Goal: Communication & Community: Answer question/provide support

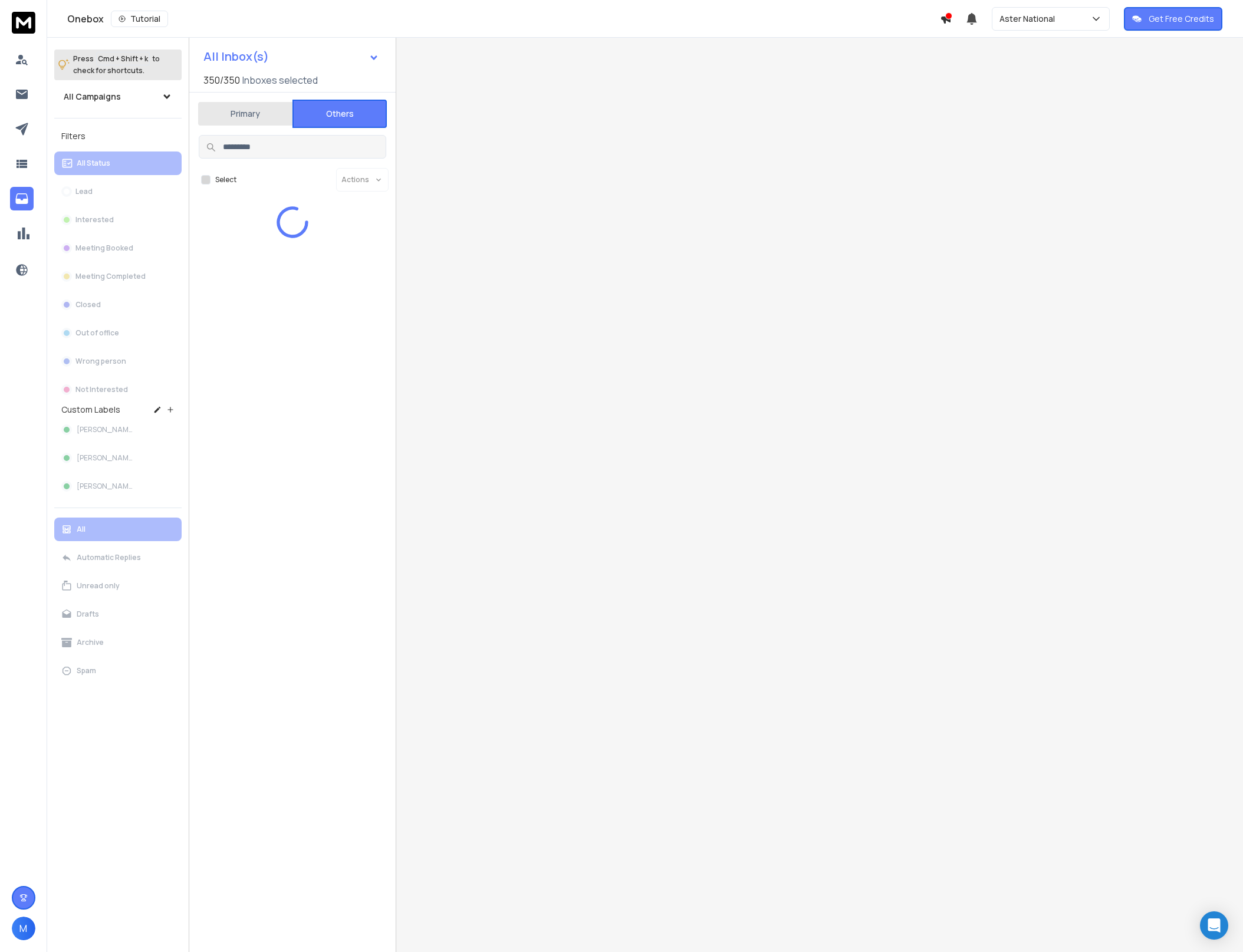
drag, startPoint x: 418, startPoint y: 117, endPoint x: 400, endPoint y: 122, distance: 18.7
click at [387, 117] on button "Others" at bounding box center [339, 113] width 94 height 28
click at [293, 121] on button "Primary" at bounding box center [245, 113] width 94 height 28
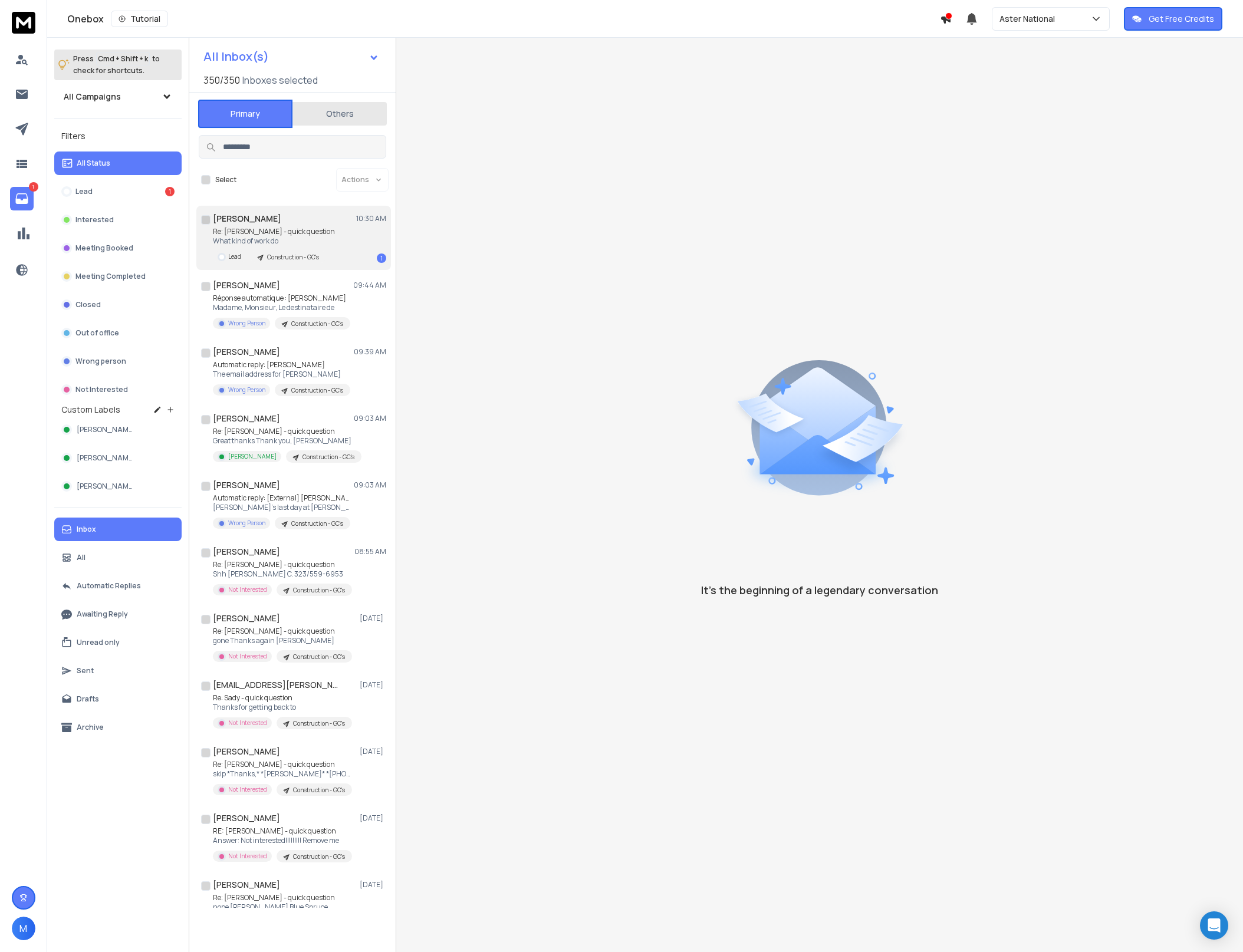
click at [335, 236] on p "Re: [PERSON_NAME] - quick question" at bounding box center [274, 232] width 122 height 9
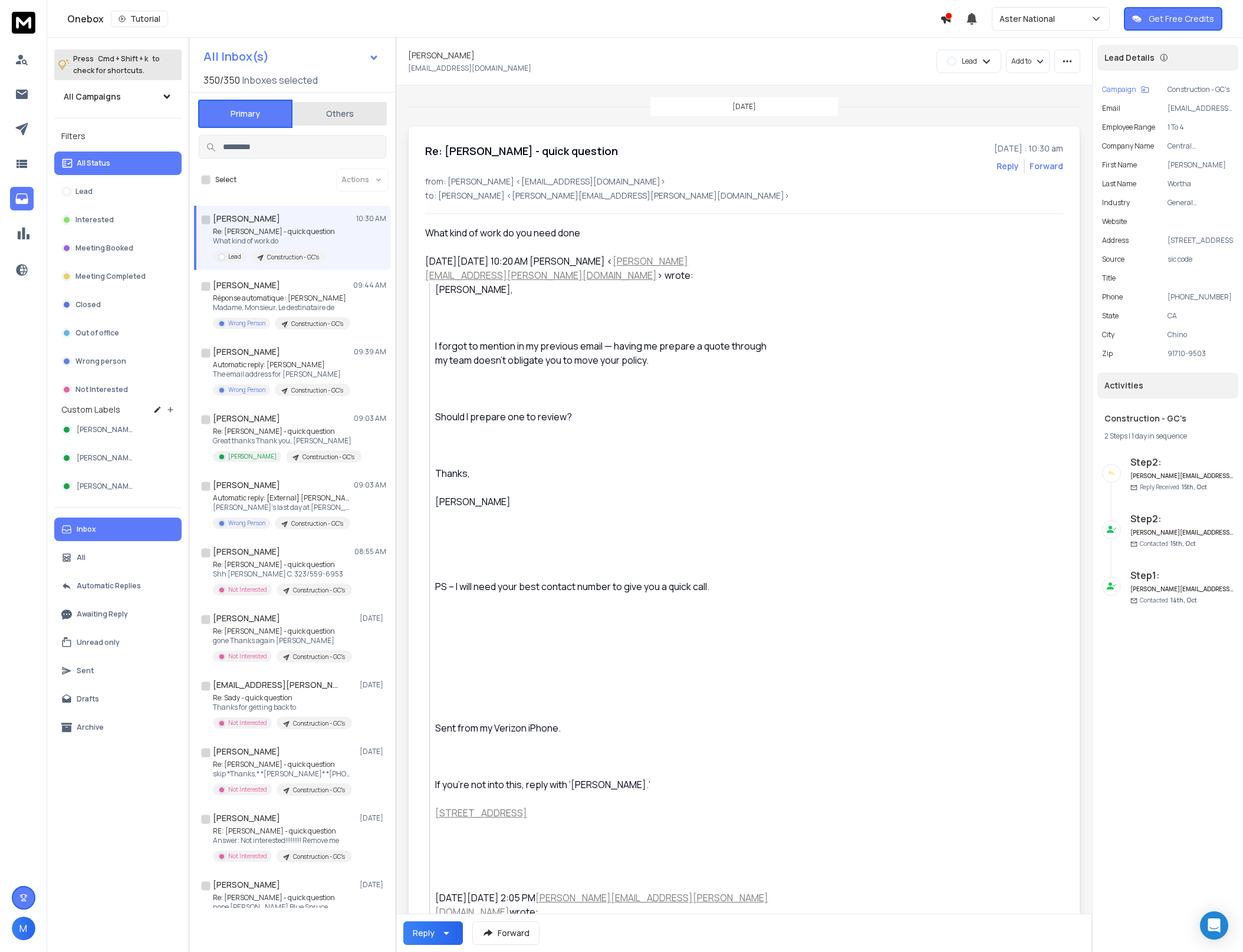
click at [997, 172] on button "Reply" at bounding box center [1008, 166] width 23 height 12
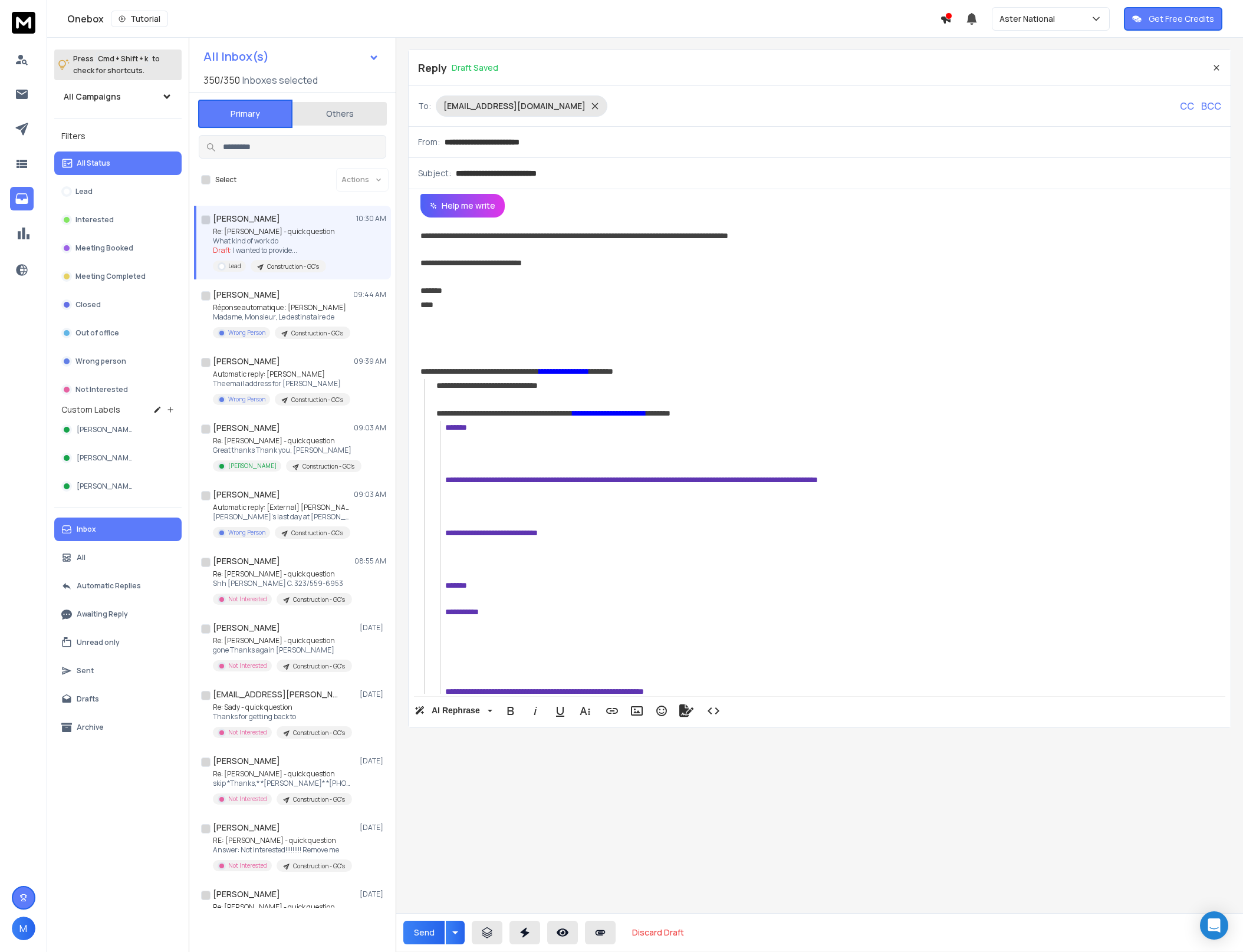
click at [524, 325] on div at bounding box center [820, 318] width 799 height 13
click at [620, 270] on div "**********" at bounding box center [787, 263] width 733 height 14
click at [445, 934] on button "Send" at bounding box center [424, 932] width 41 height 23
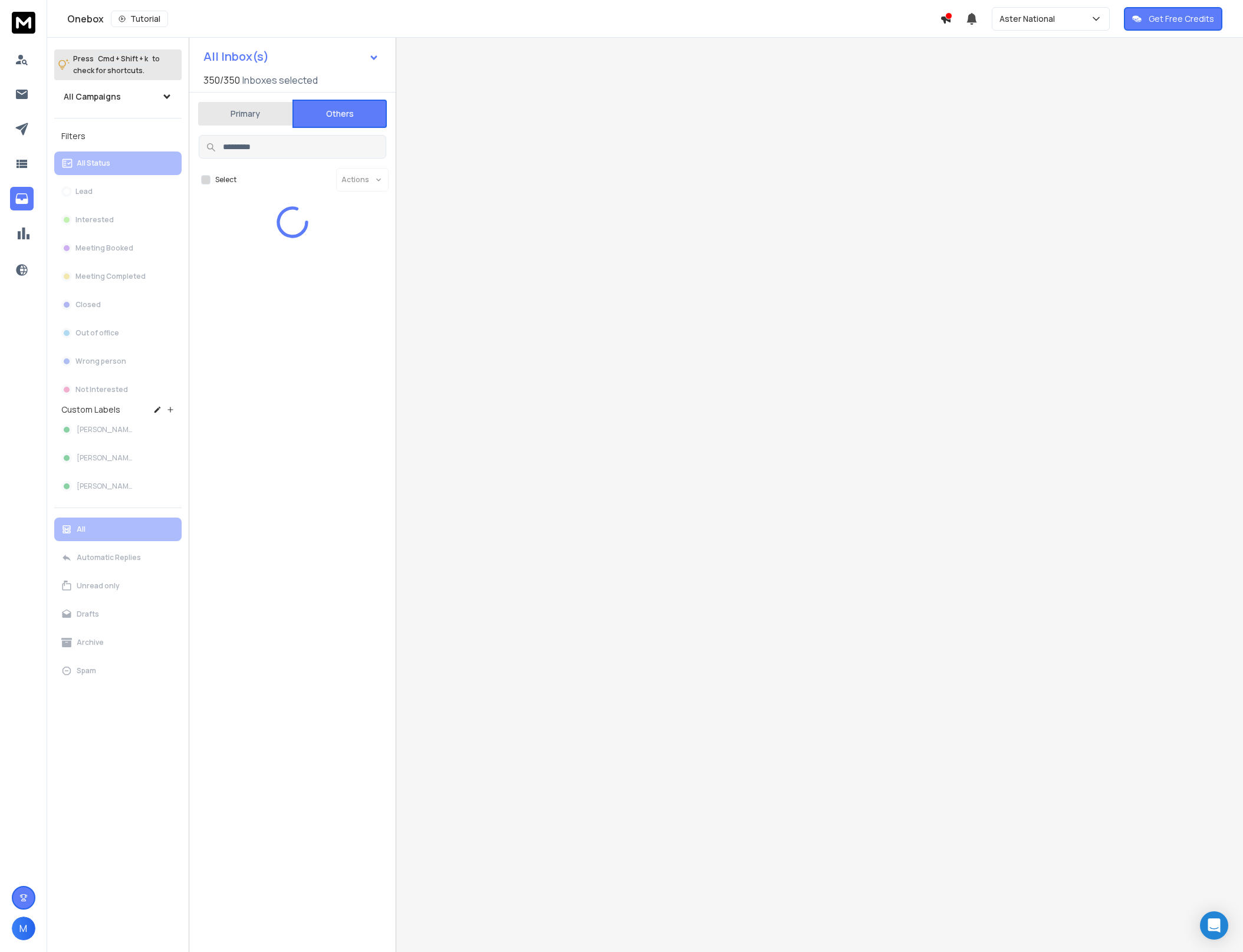
click at [363, 123] on button "Others" at bounding box center [339, 113] width 94 height 28
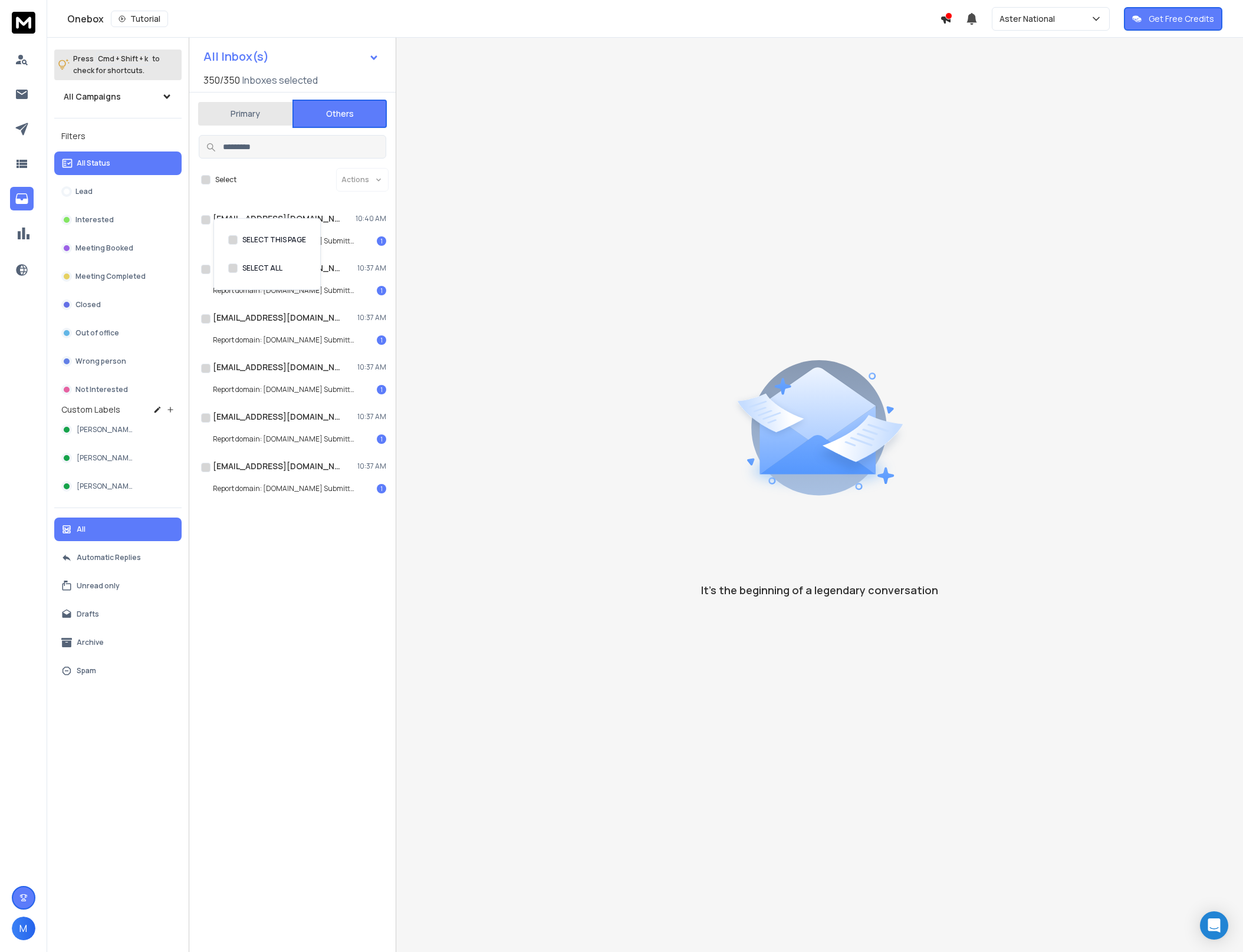
click at [238, 243] on button "SELECT THIS PAGE" at bounding box center [233, 240] width 9 height 9
click at [369, 184] on p "Actions" at bounding box center [355, 180] width 27 height 9
click at [399, 237] on div "Delete email" at bounding box center [387, 236] width 65 height 12
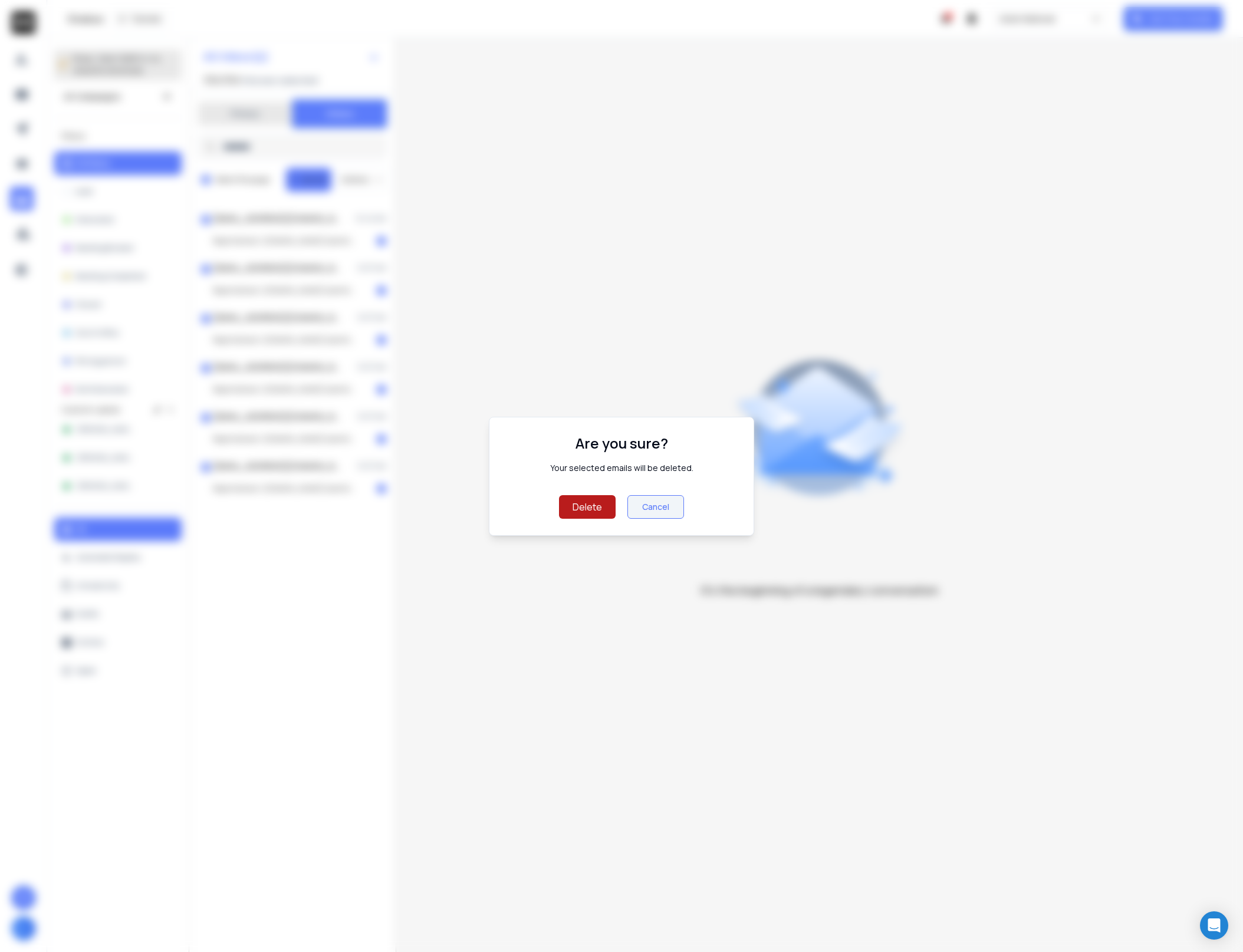
click at [570, 507] on button "Delete" at bounding box center [587, 507] width 57 height 23
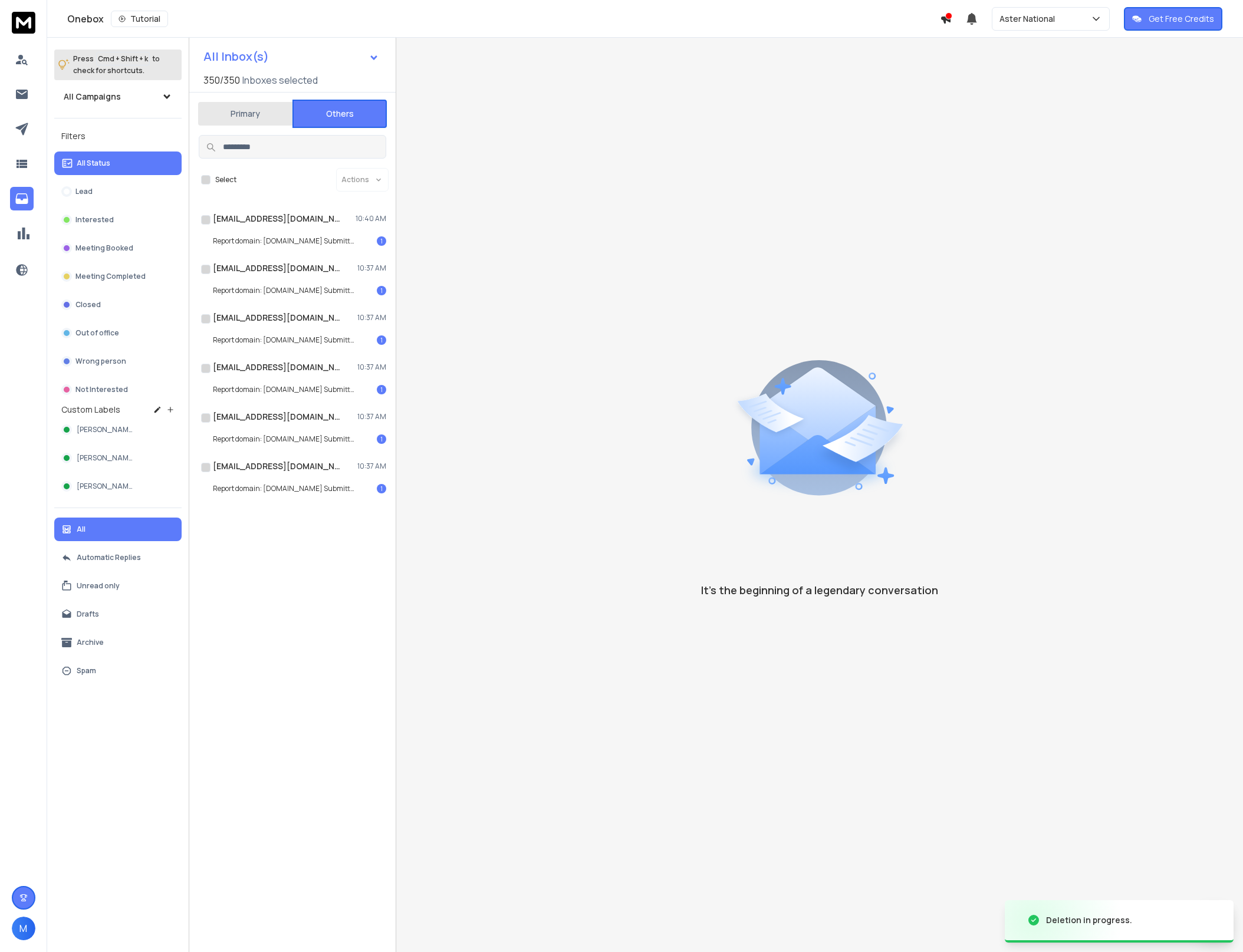
click at [284, 127] on button "Primary" at bounding box center [245, 113] width 94 height 26
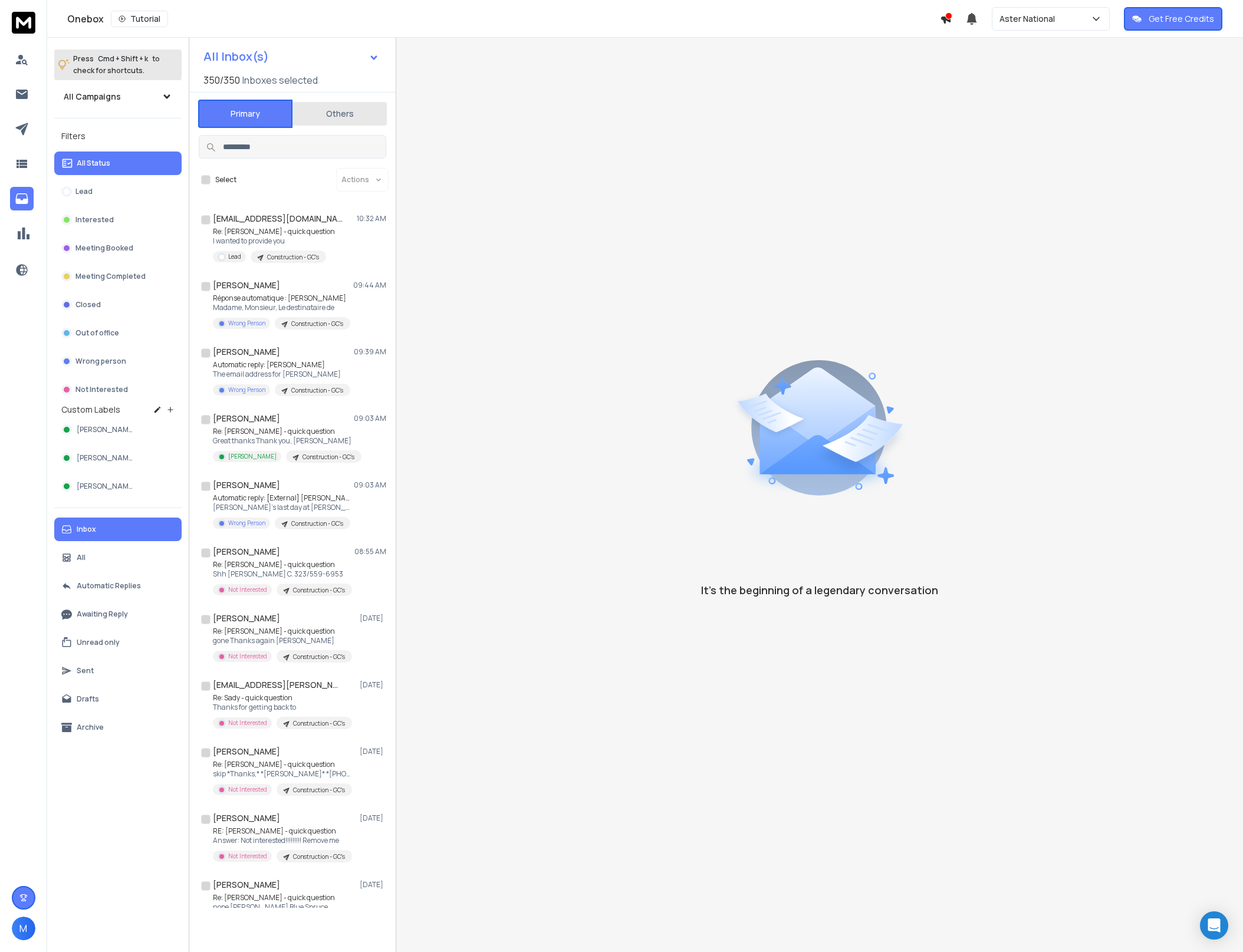
click at [361, 127] on button "Others" at bounding box center [339, 113] width 94 height 26
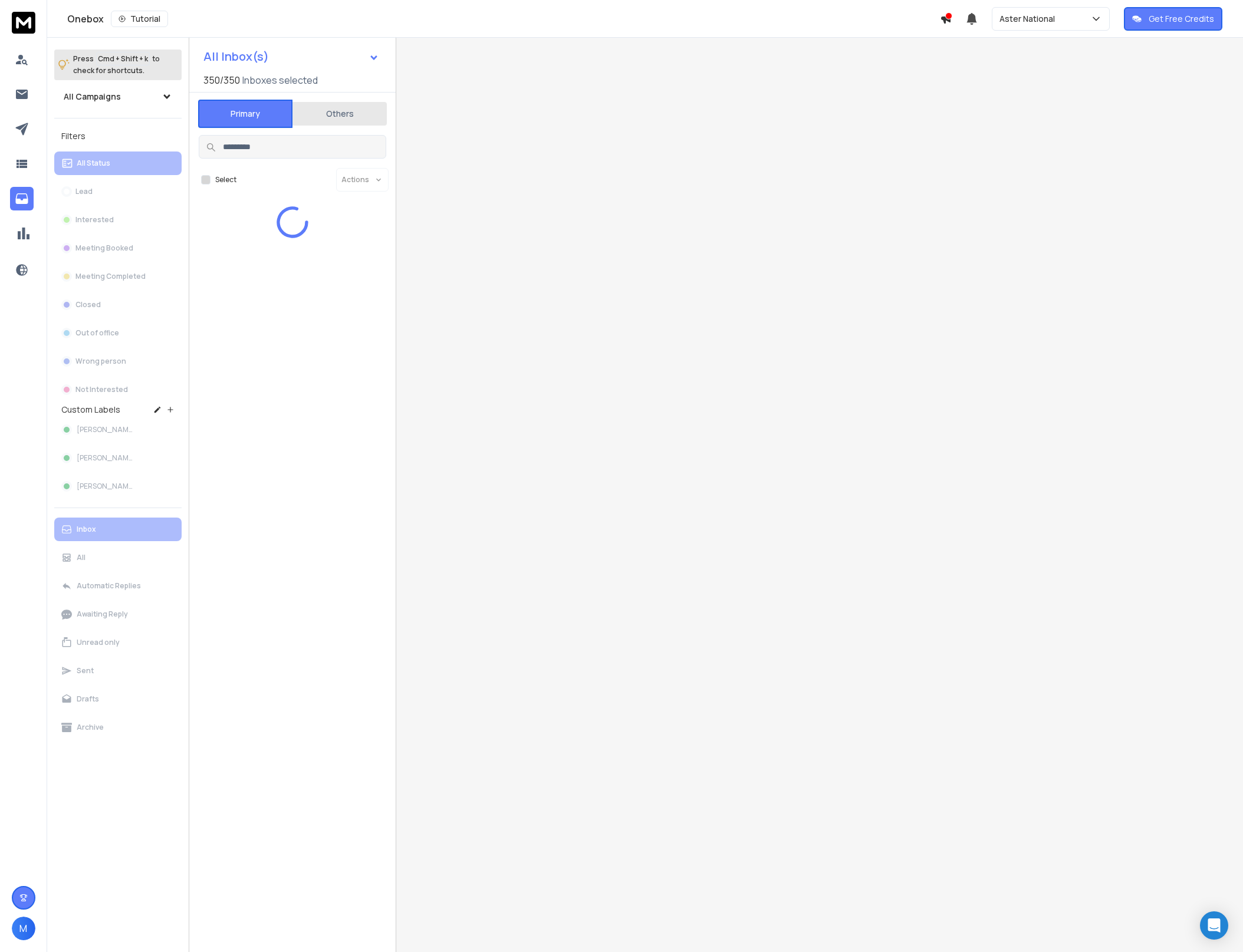
click at [281, 128] on button "Primary" at bounding box center [245, 113] width 94 height 28
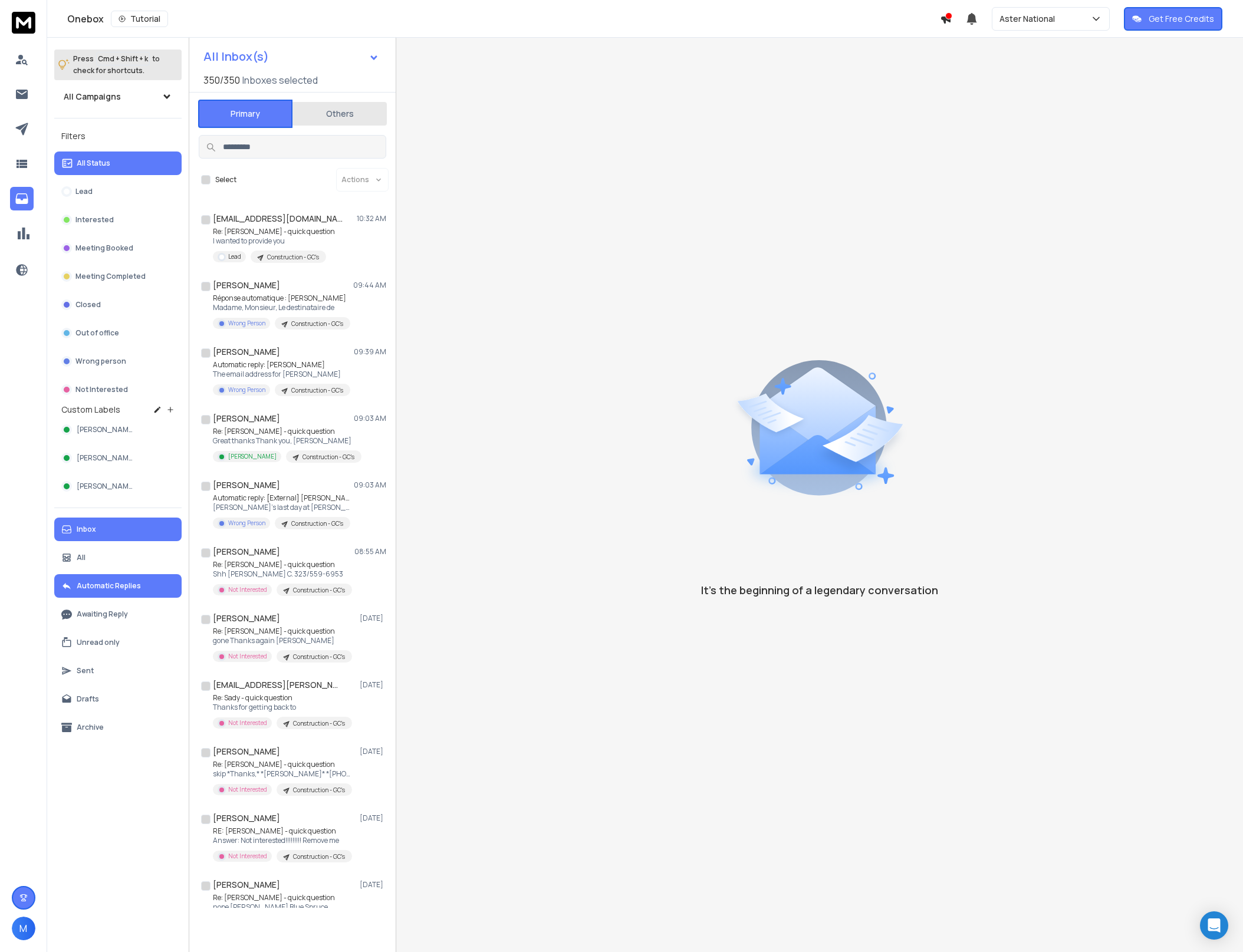
click at [126, 591] on p "Automatic Replies" at bounding box center [109, 586] width 64 height 9
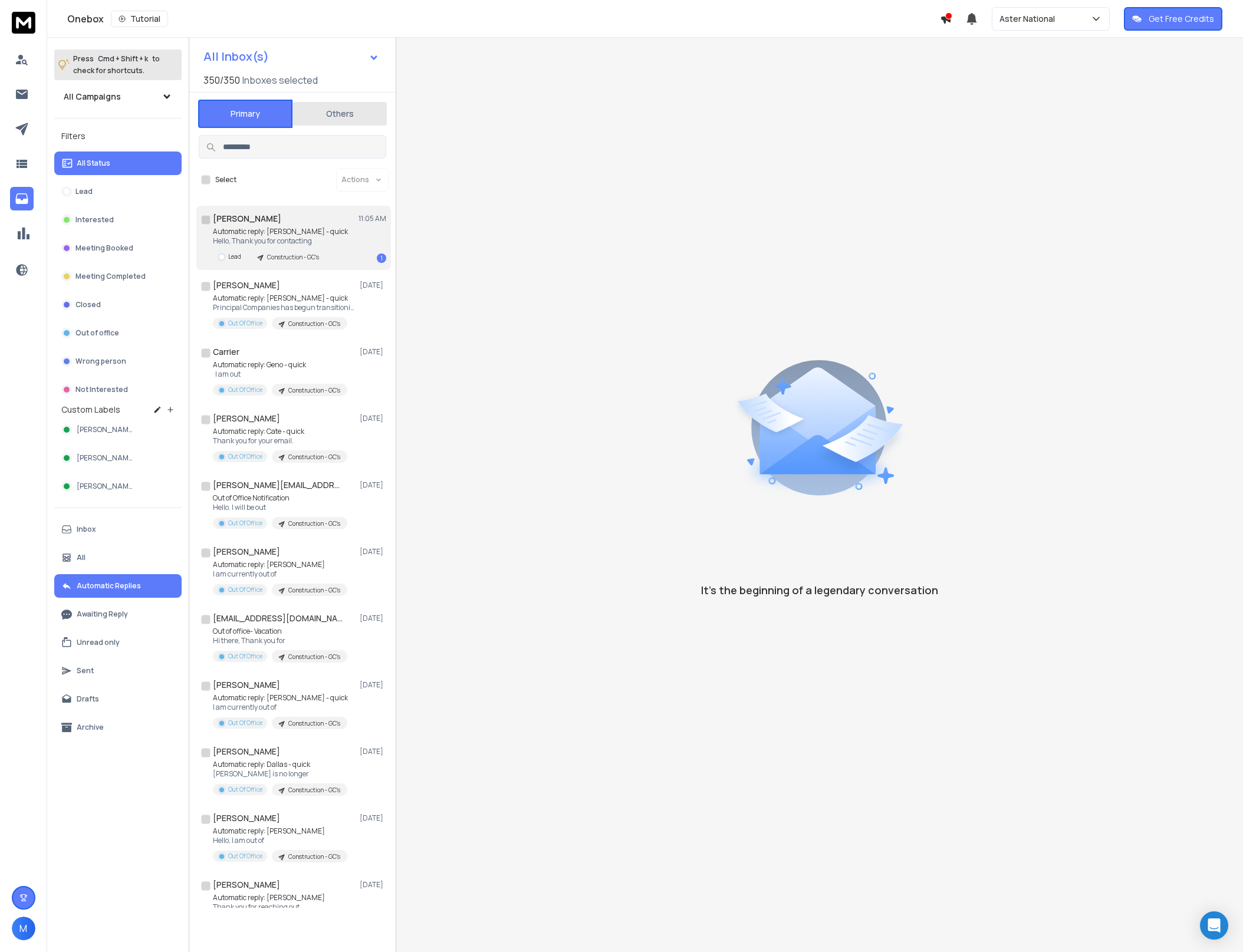
click at [386, 263] on div "Automatic reply: [PERSON_NAME] - quick Hello, Thank you for contacting Lead Con…" at bounding box center [300, 245] width 174 height 36
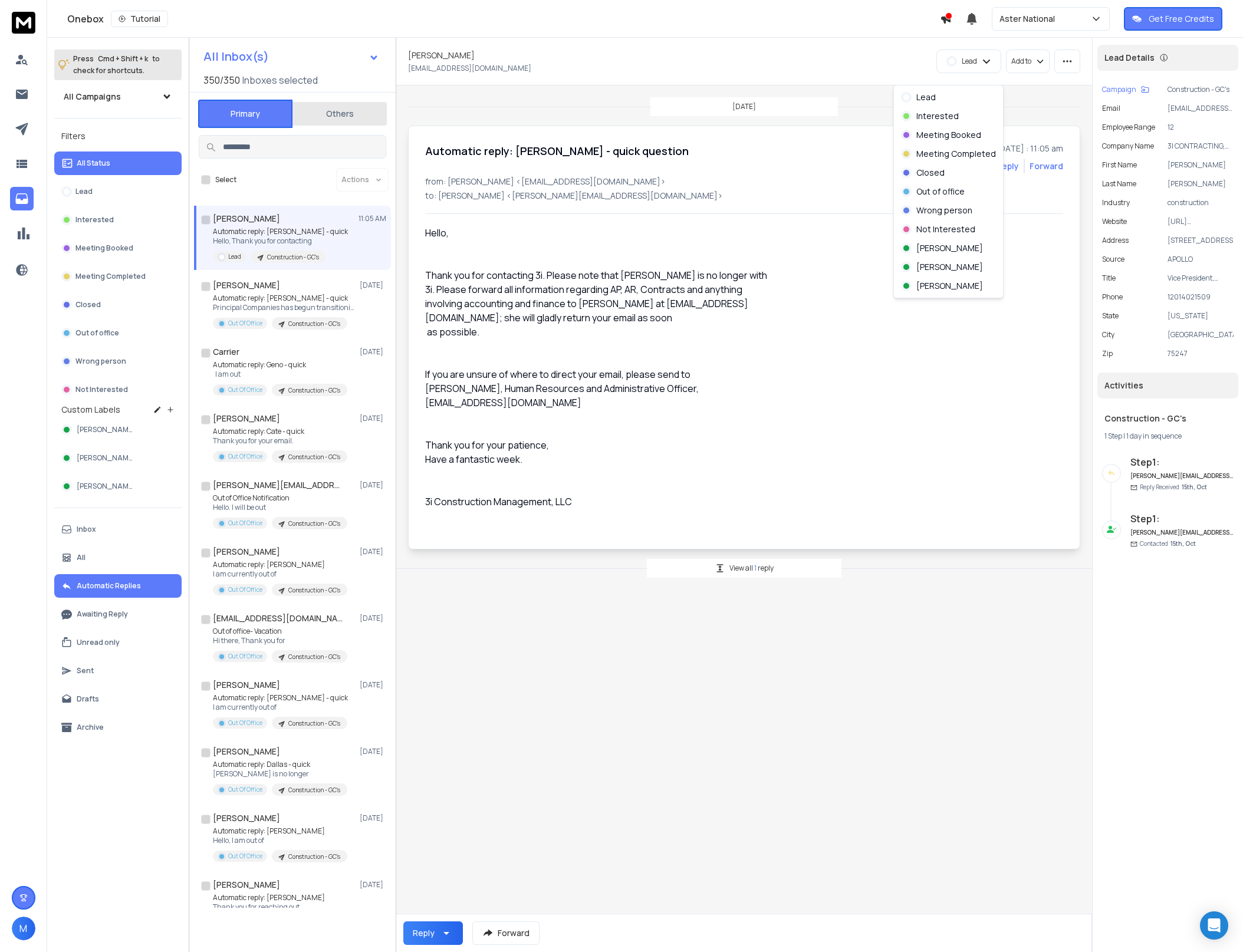
click at [982, 66] on icon at bounding box center [987, 61] width 9 height 9
click at [938, 235] on p "Not Interested" at bounding box center [946, 230] width 59 height 12
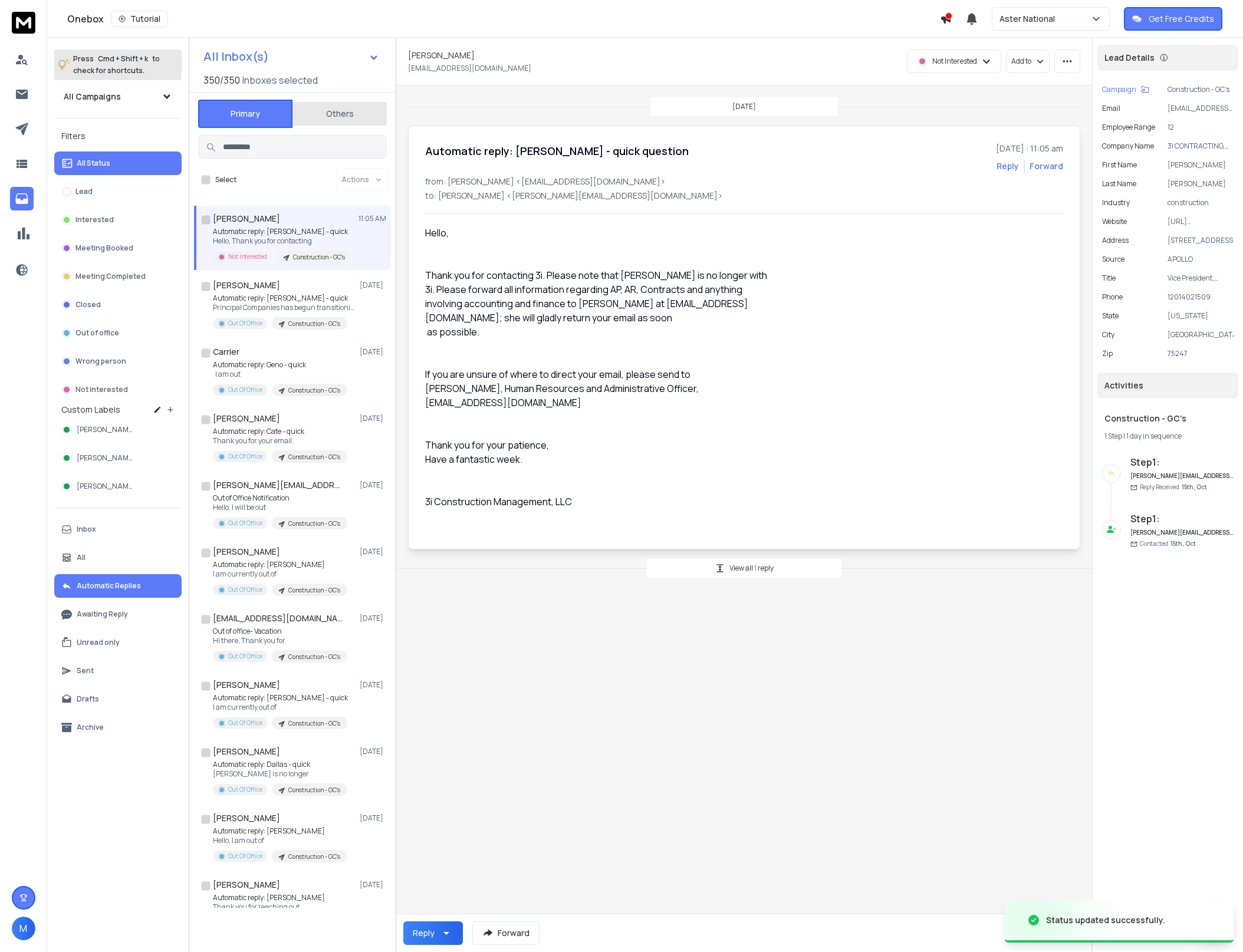
click at [387, 127] on button "Others" at bounding box center [339, 113] width 94 height 26
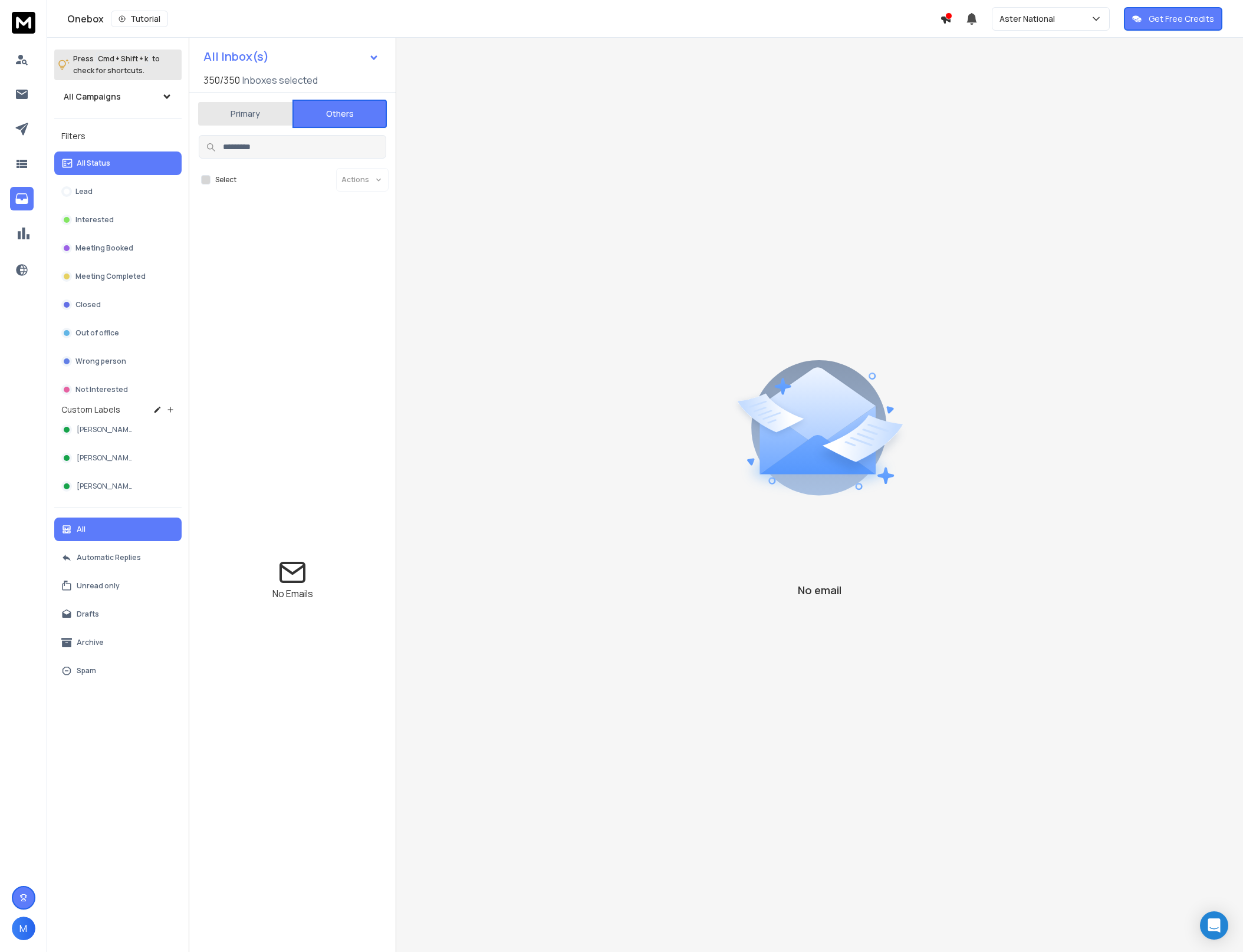
click at [293, 125] on button "Primary" at bounding box center [245, 113] width 94 height 26
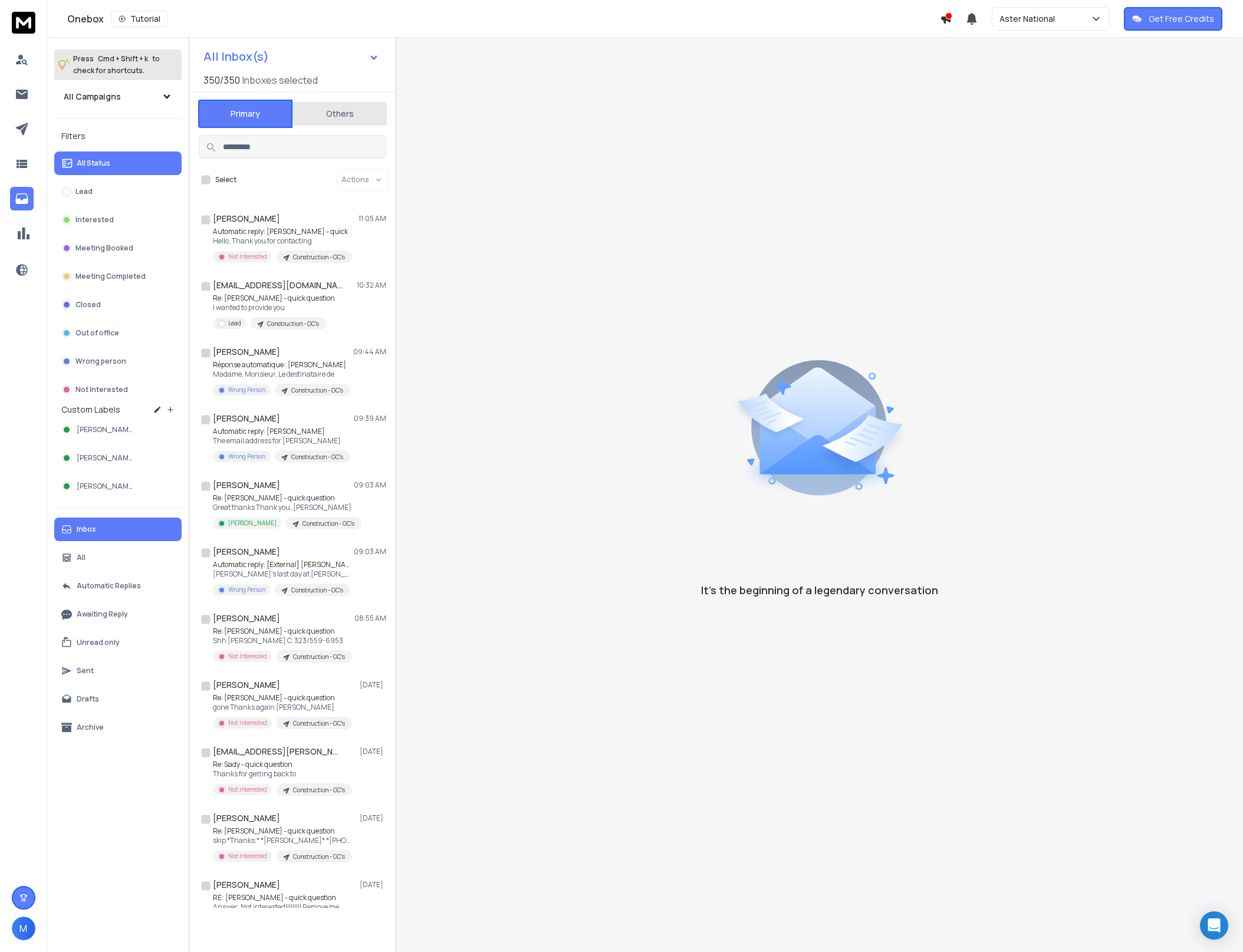
click at [387, 127] on button "Others" at bounding box center [339, 113] width 94 height 26
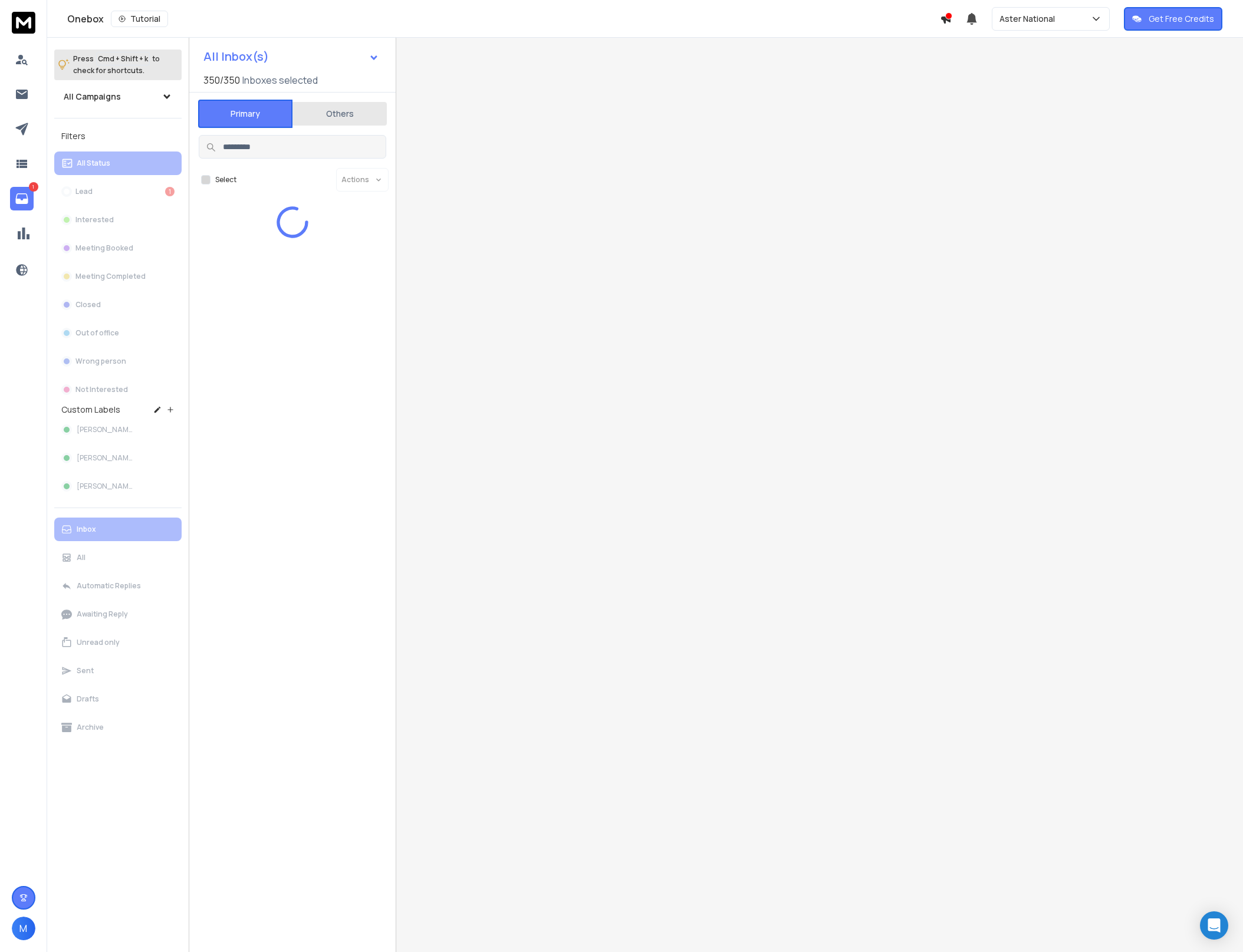
click at [287, 128] on button "Primary" at bounding box center [245, 113] width 94 height 28
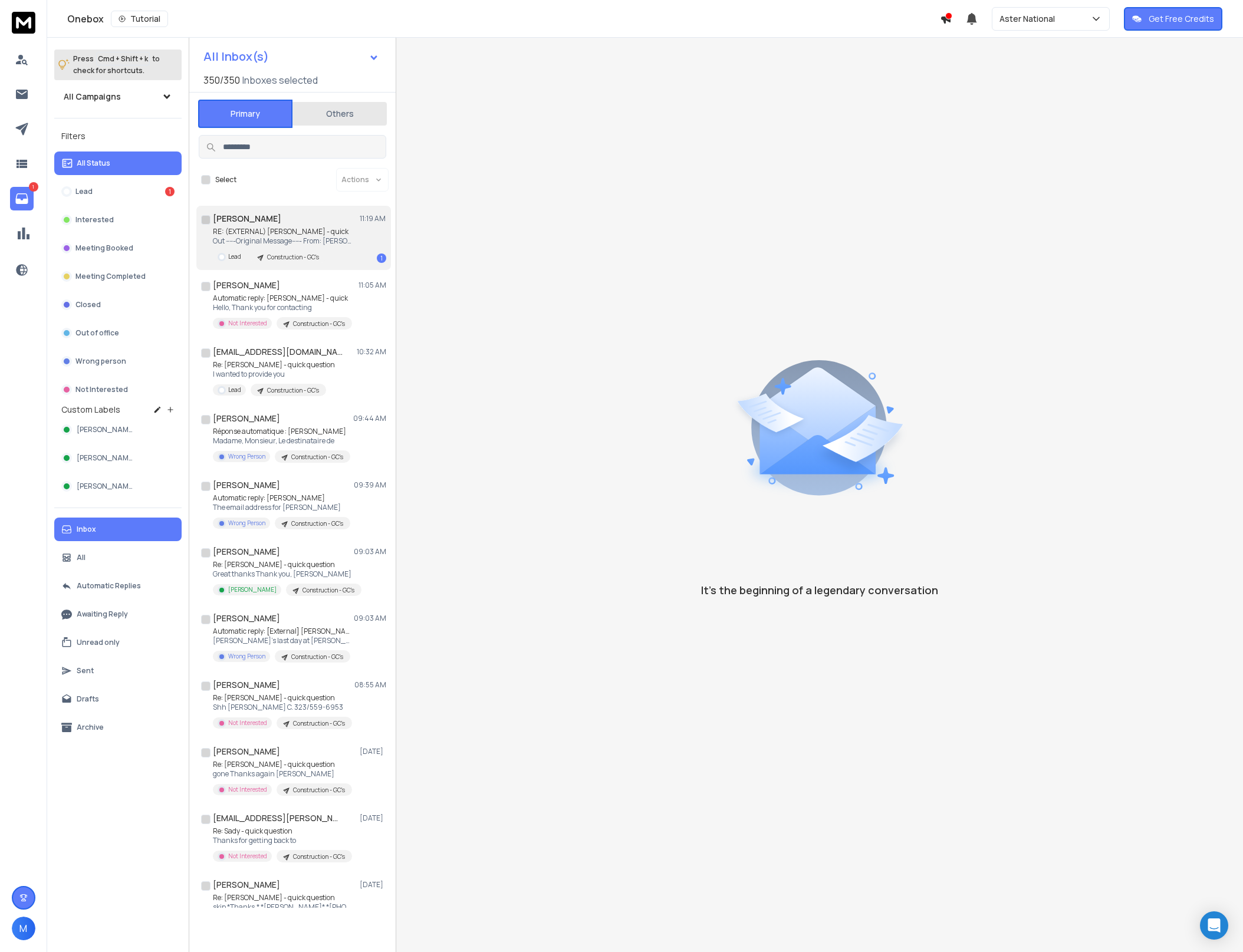
click at [384, 259] on div "RE: (EXTERNAL) [PERSON_NAME] - quick Out -----Original Message----- From: [PERS…" at bounding box center [300, 245] width 174 height 36
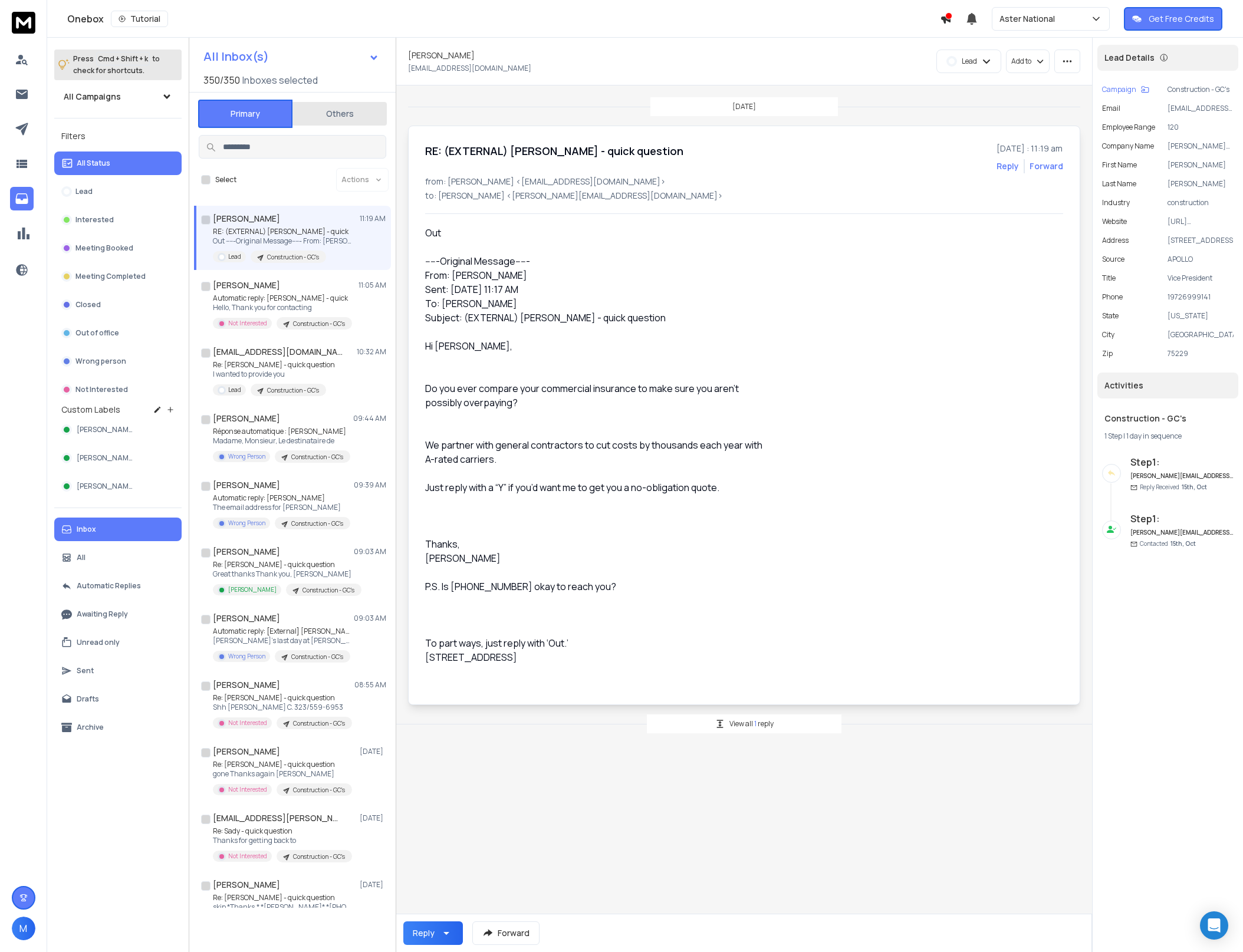
click at [982, 66] on icon at bounding box center [987, 61] width 9 height 9
click at [948, 235] on p "Not Interested" at bounding box center [946, 230] width 59 height 12
click at [387, 127] on button "Others" at bounding box center [339, 113] width 94 height 26
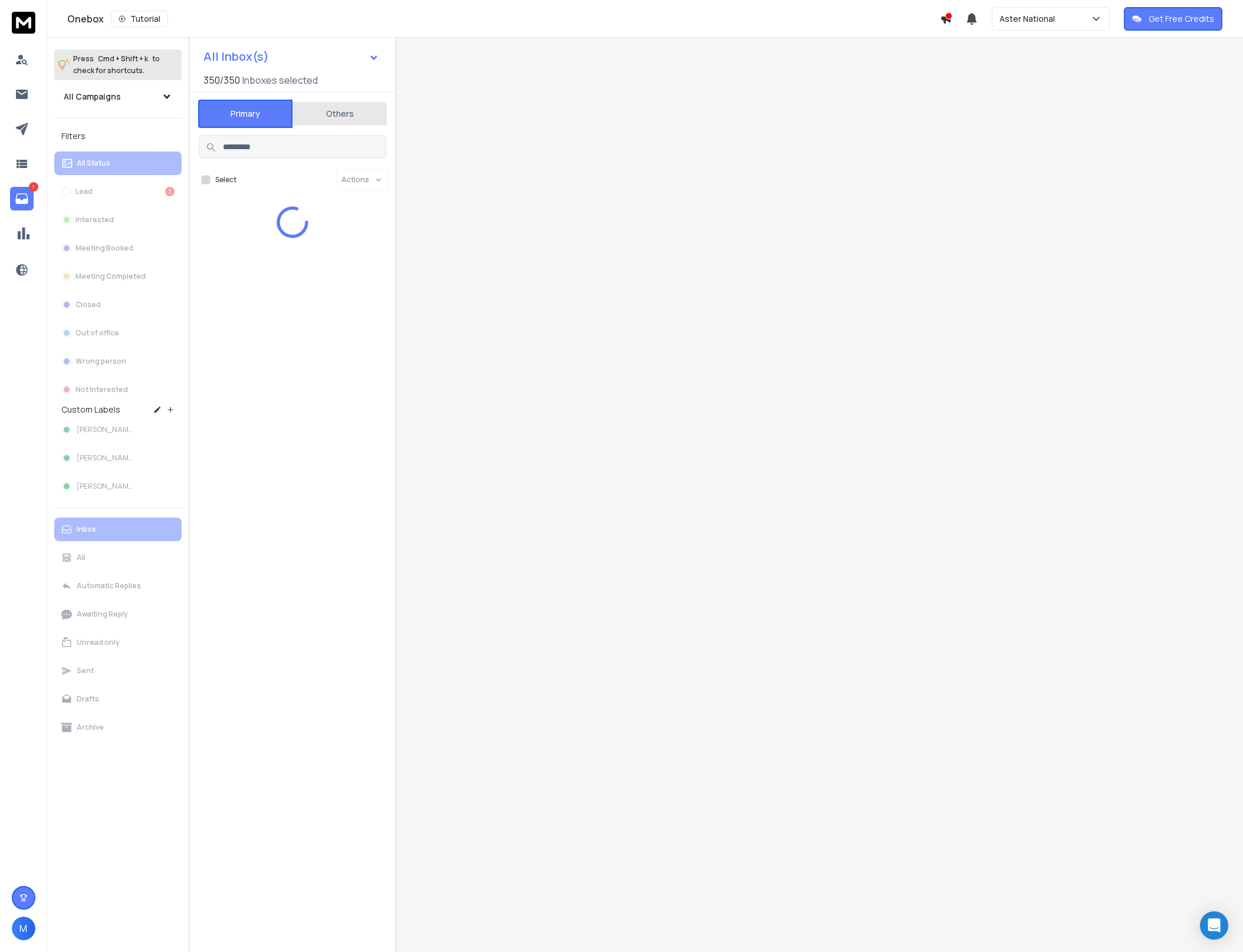
click at [293, 128] on button "Primary" at bounding box center [245, 113] width 94 height 28
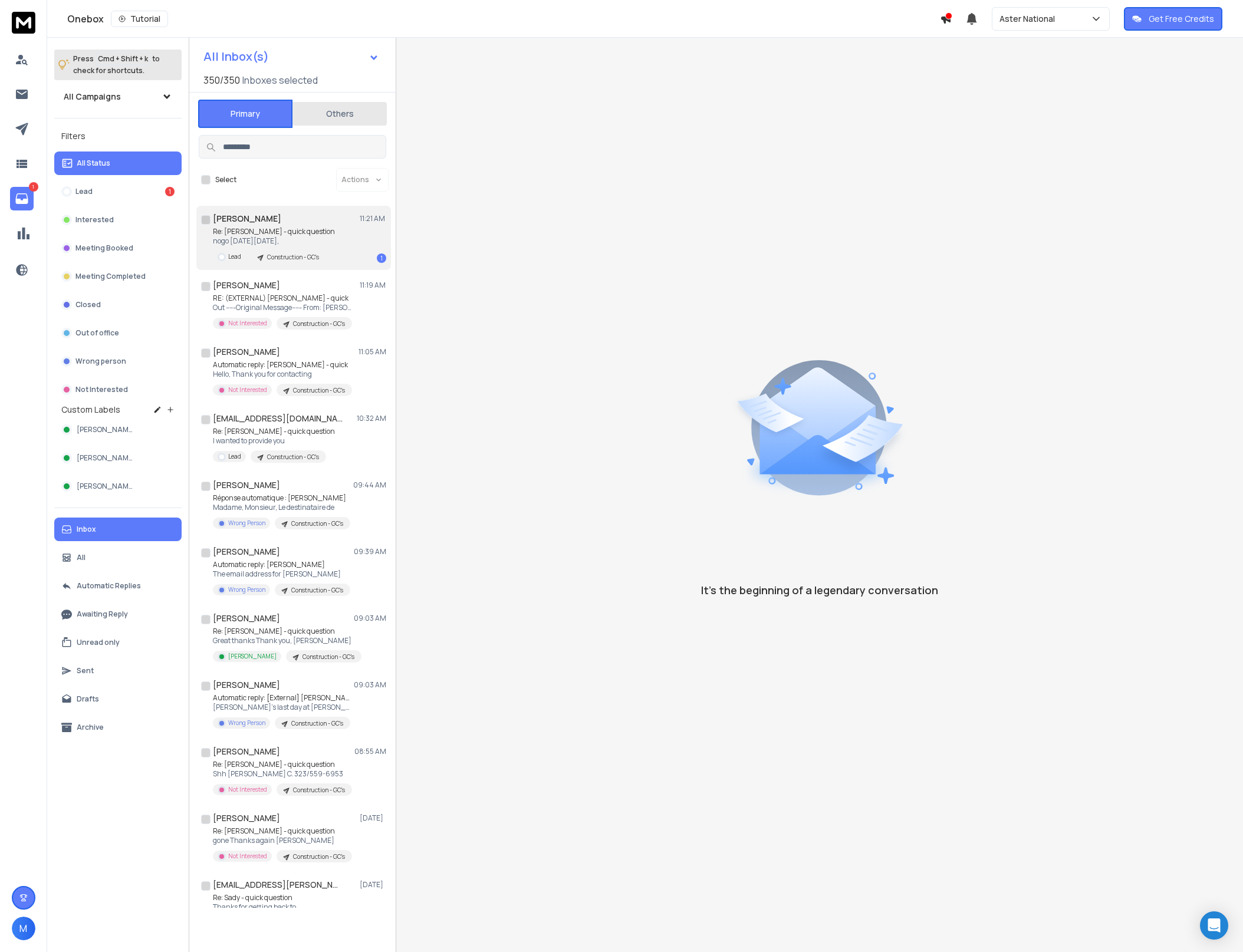
click at [386, 263] on div "Re: [PERSON_NAME] - quick question nogo [DATE][DATE], Lead Construction - GC's 1" at bounding box center [300, 245] width 174 height 36
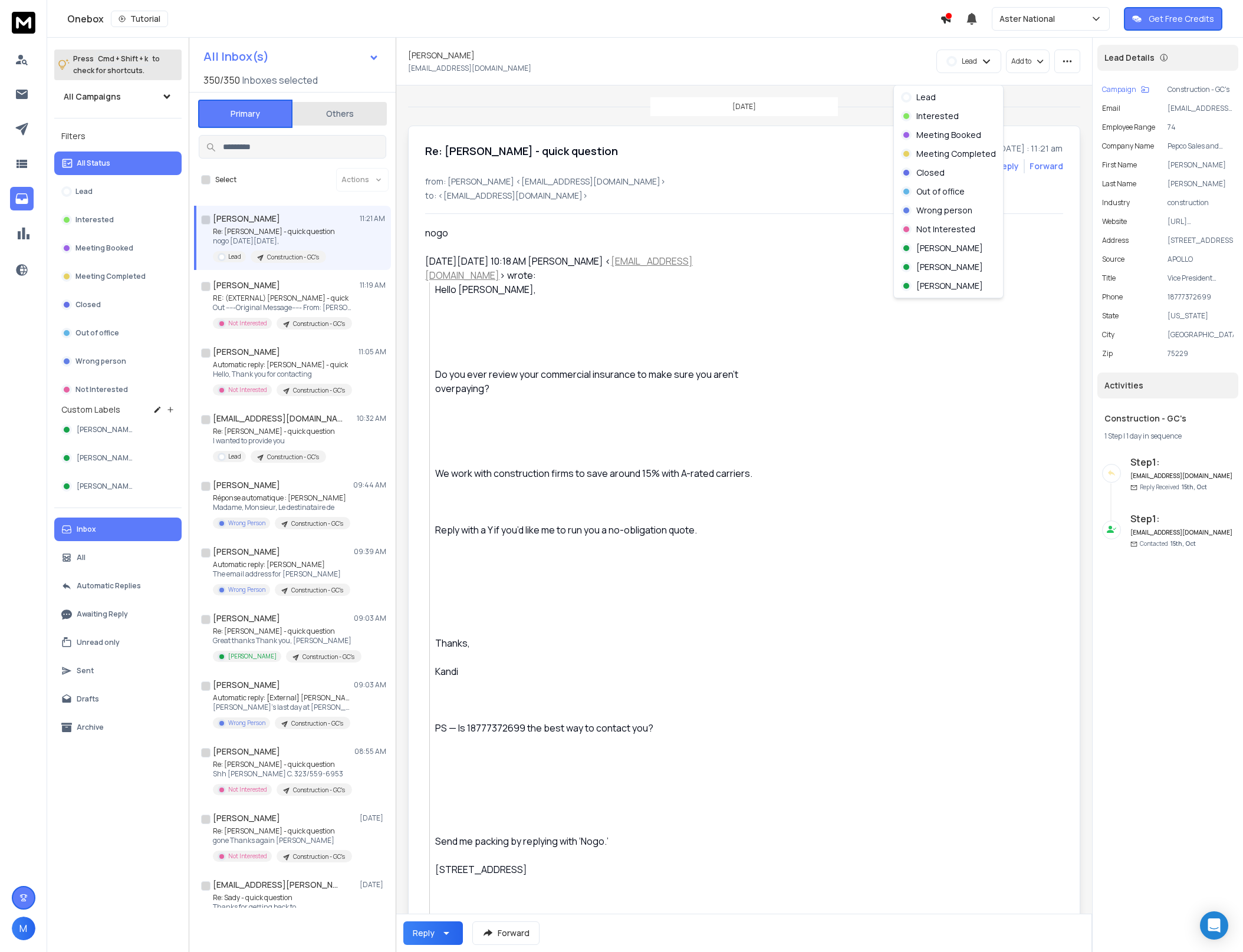
click at [956, 63] on div "Lead" at bounding box center [968, 61] width 63 height 23
click at [953, 235] on p "Not Interested" at bounding box center [946, 230] width 59 height 12
click at [370, 113] on button "Others" at bounding box center [339, 113] width 94 height 26
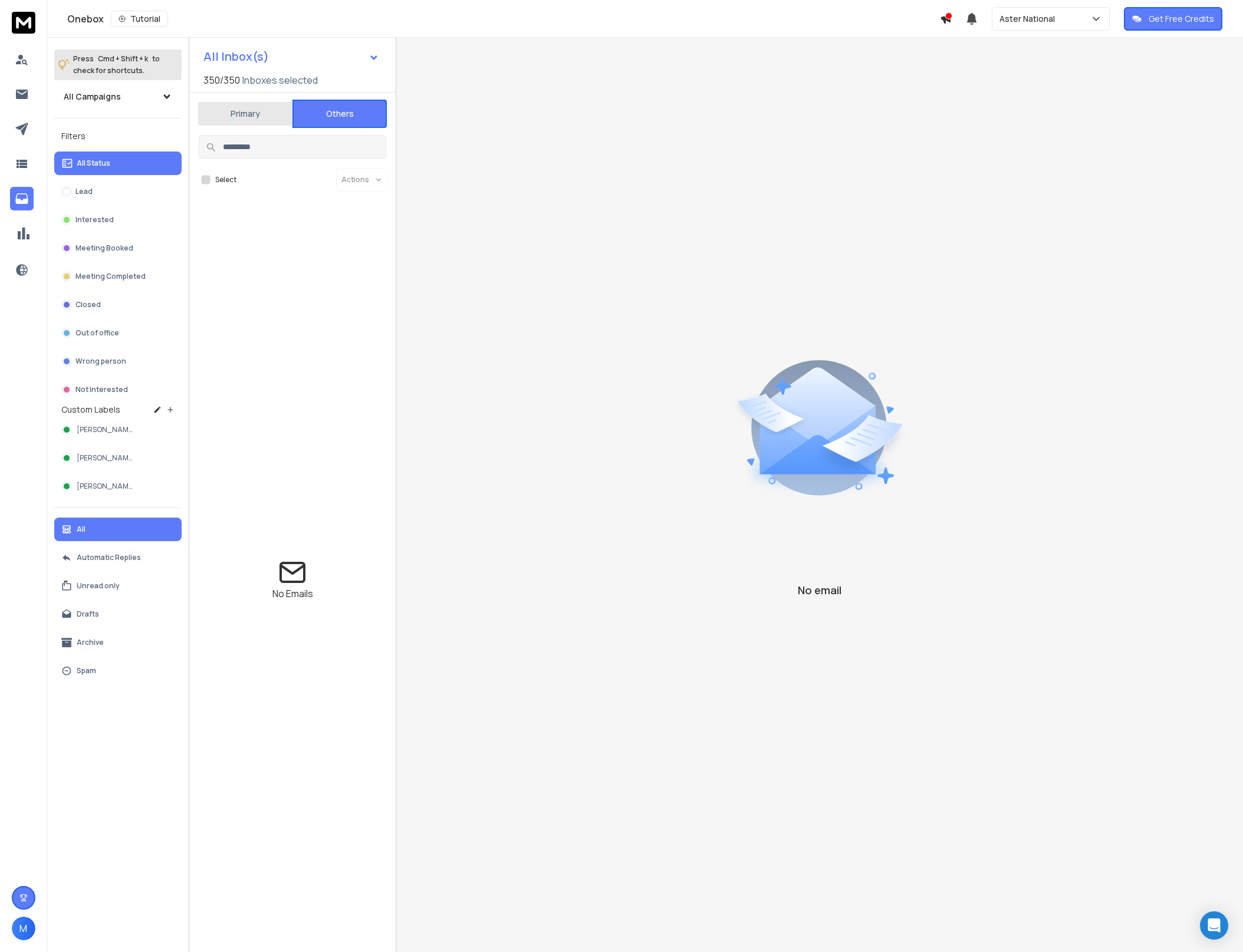
click at [293, 118] on button "Primary" at bounding box center [245, 113] width 94 height 26
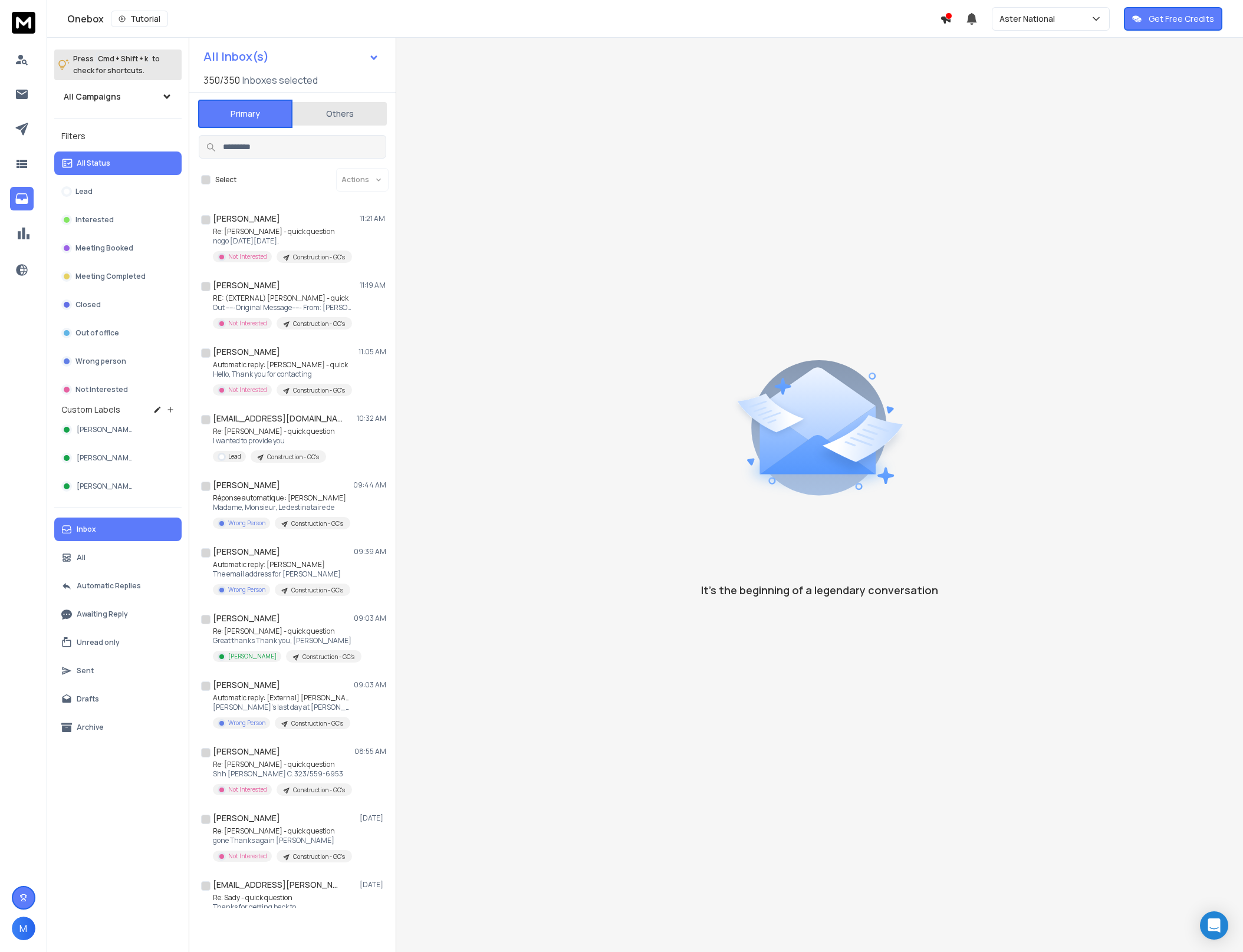
click at [387, 127] on button "Others" at bounding box center [339, 113] width 94 height 26
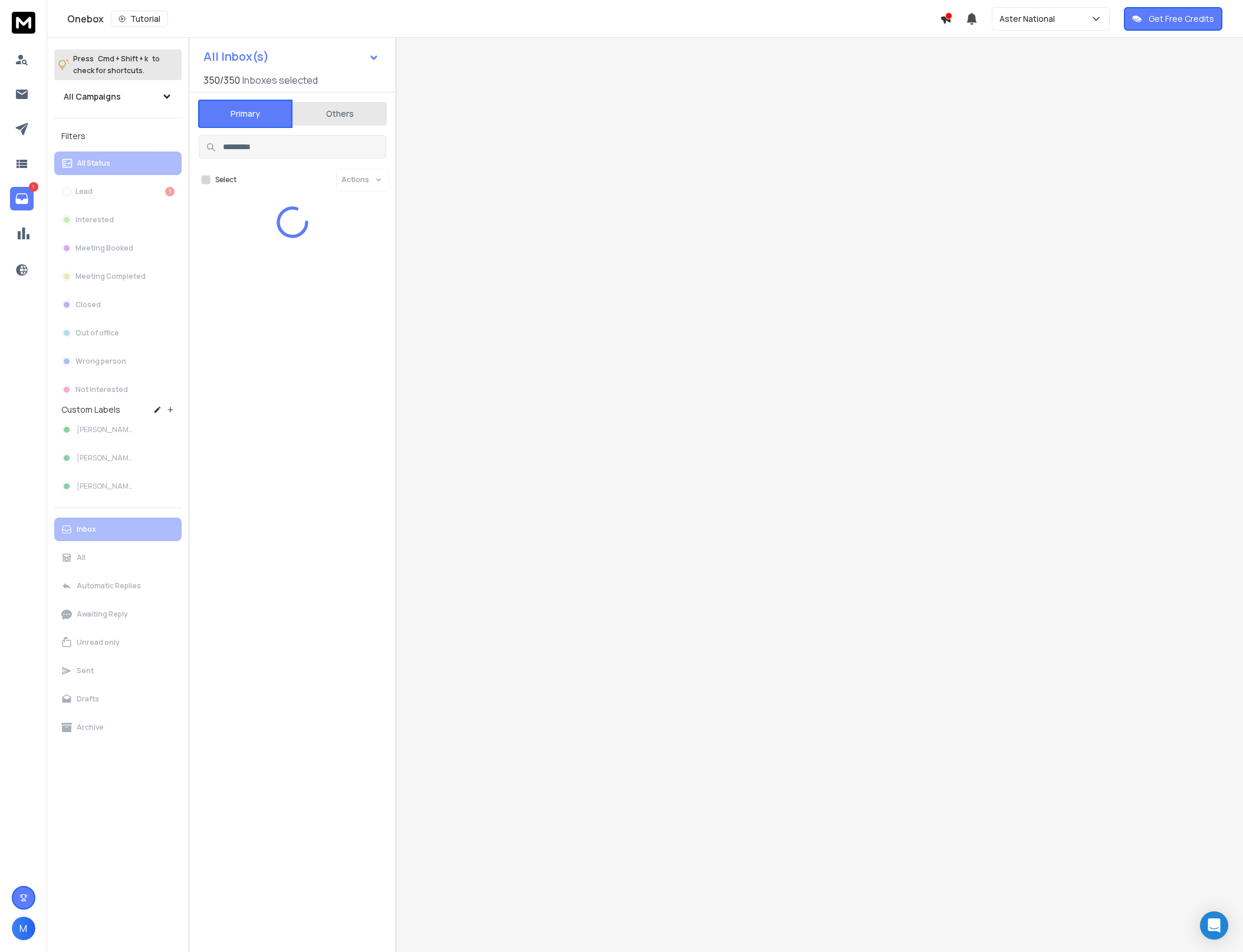
click at [268, 128] on button "Primary" at bounding box center [245, 113] width 94 height 28
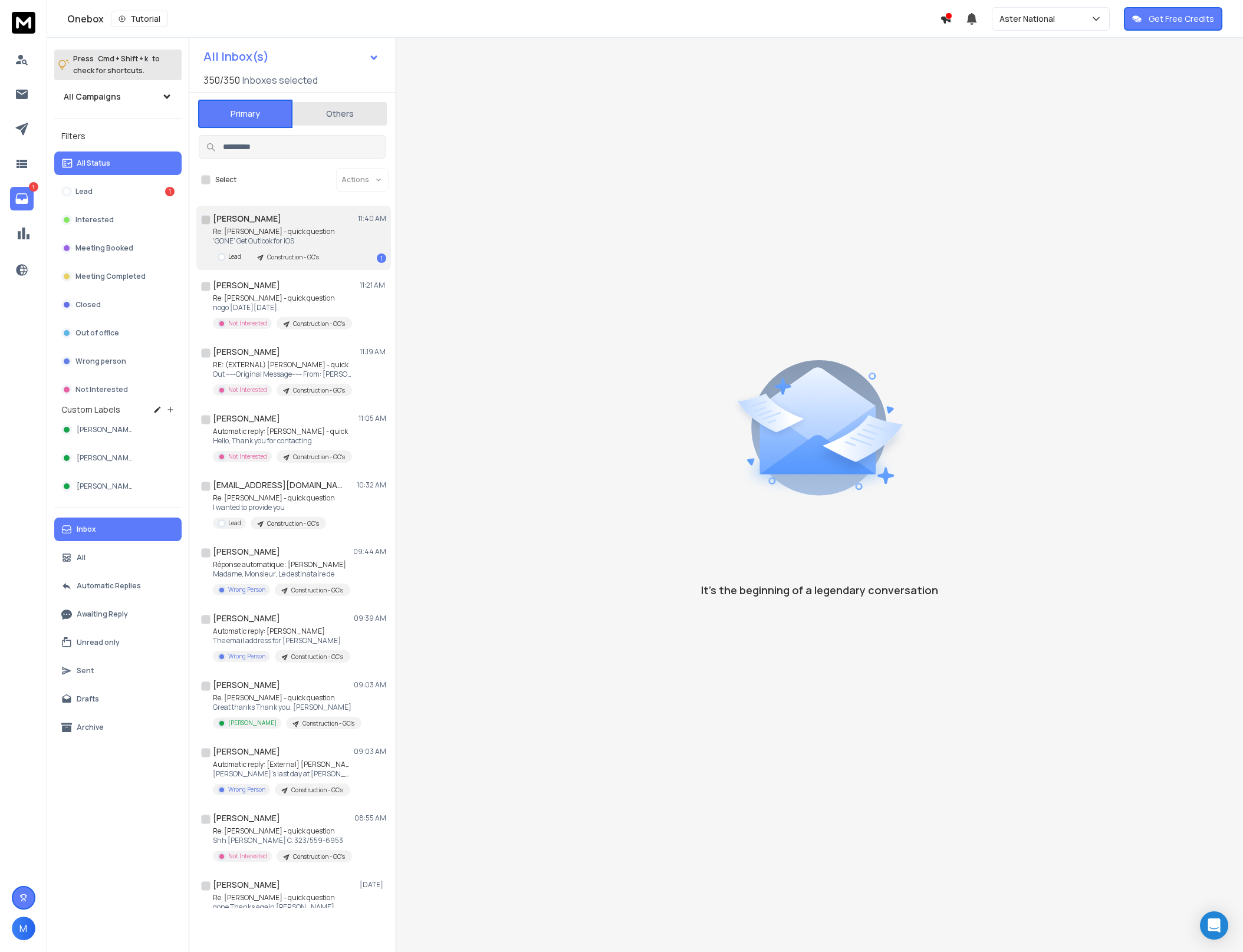
click at [335, 236] on p "Re: [PERSON_NAME] - quick question" at bounding box center [274, 232] width 122 height 9
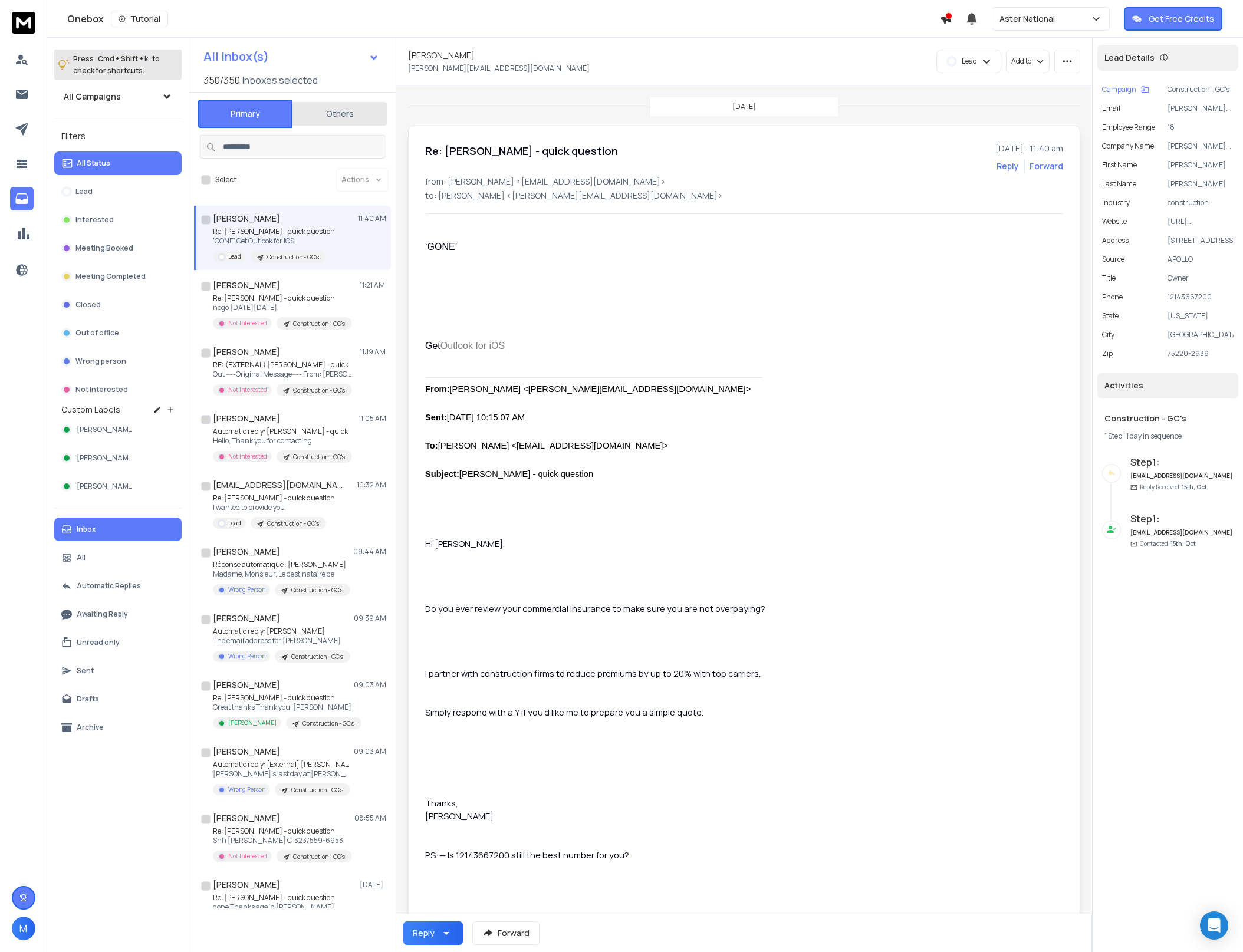
click at [983, 63] on icon at bounding box center [987, 61] width 7 height 4
click at [940, 235] on p "Not Interested" at bounding box center [946, 230] width 59 height 12
click at [386, 122] on button "Others" at bounding box center [339, 113] width 94 height 26
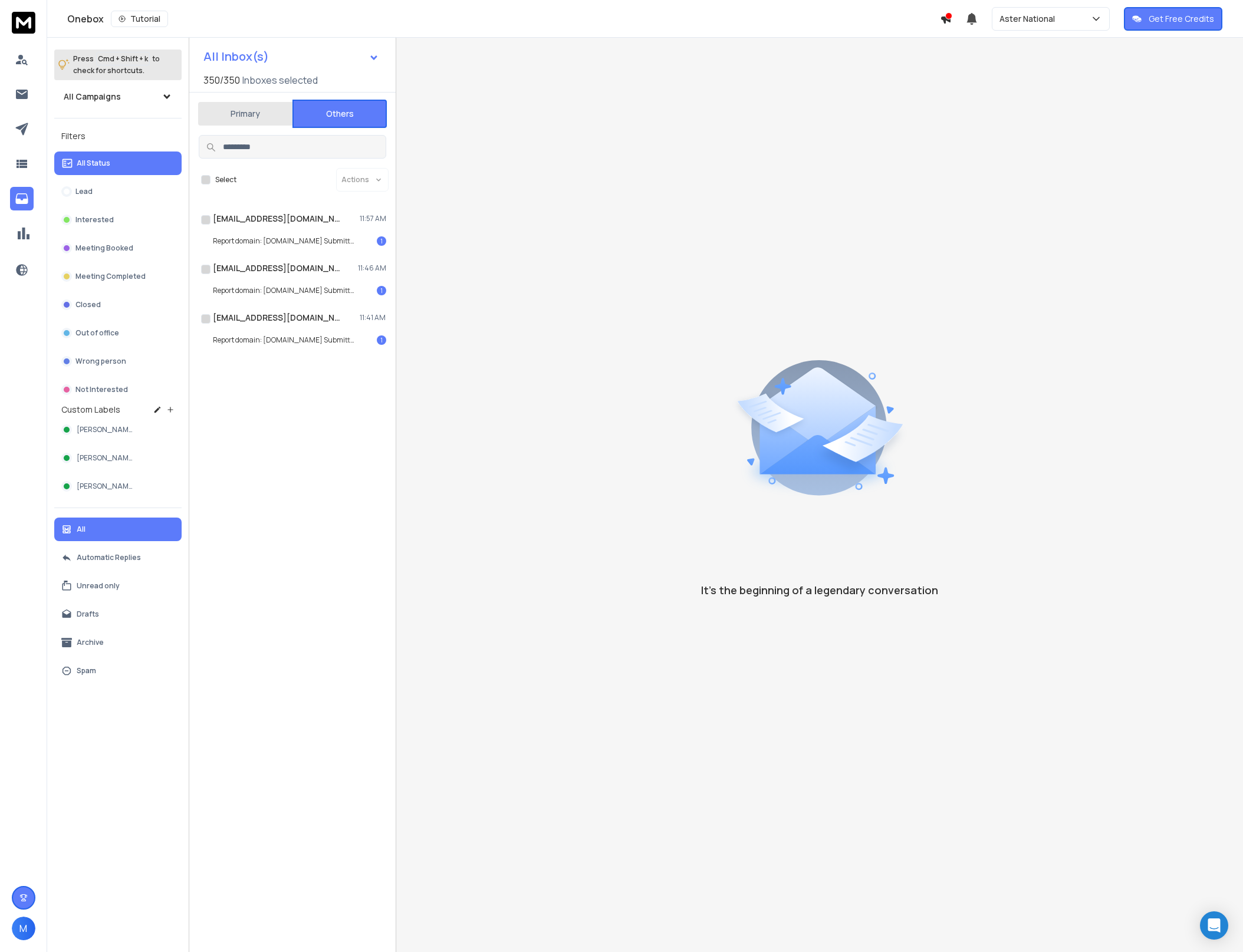
click at [293, 125] on button "Primary" at bounding box center [245, 113] width 94 height 26
